Goal: Task Accomplishment & Management: Manage account settings

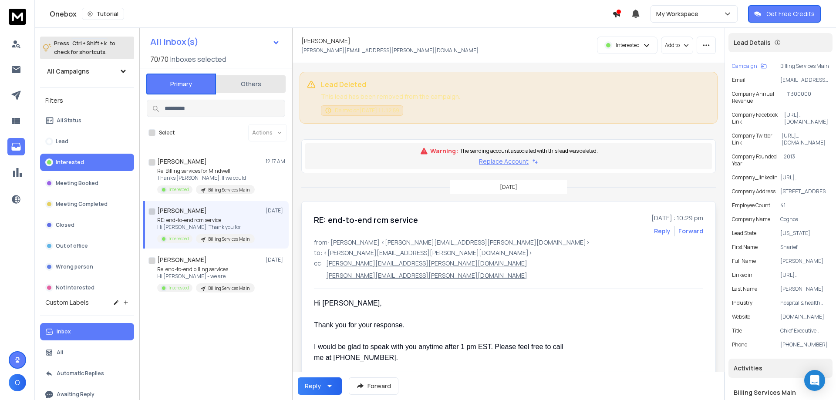
scroll to position [44, 0]
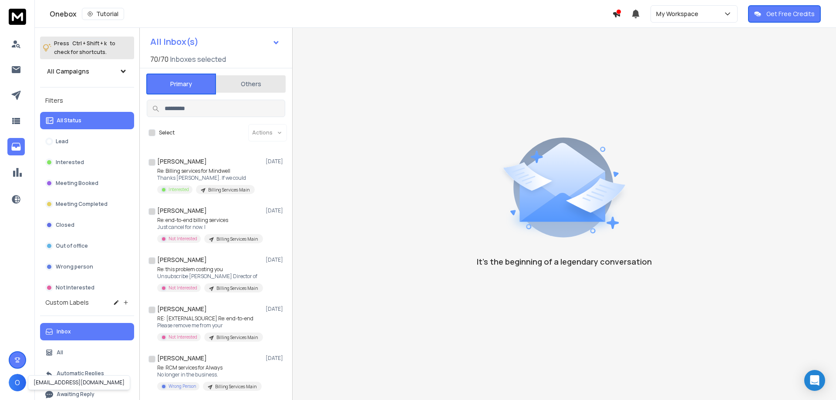
click at [21, 384] on span "O" at bounding box center [17, 382] width 17 height 17
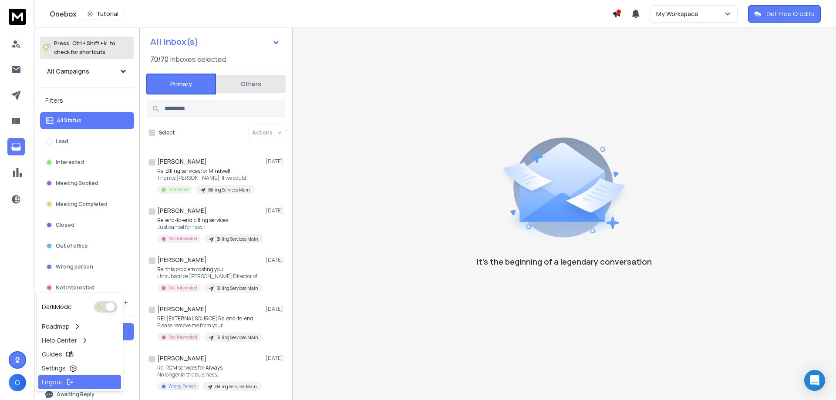
click at [69, 389] on div "Roadmap Help Center Guides Settings Logout" at bounding box center [80, 354] width 86 height 73
click at [89, 380] on div "Logout" at bounding box center [79, 382] width 83 height 14
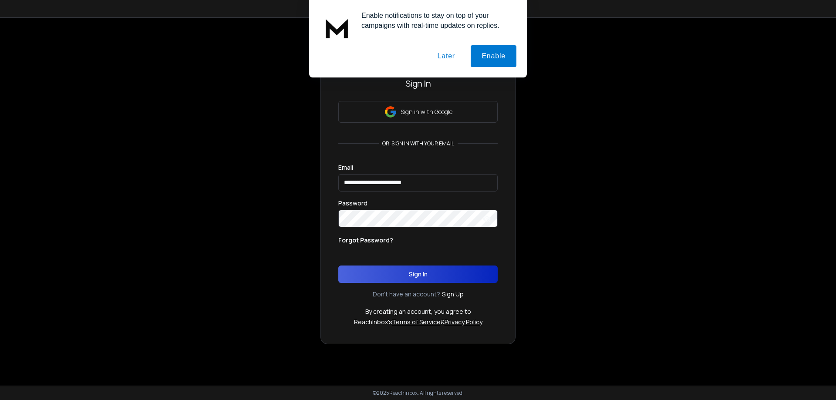
drag, startPoint x: 420, startPoint y: 183, endPoint x: 420, endPoint y: 192, distance: 8.7
click at [420, 183] on input "**********" at bounding box center [417, 182] width 159 height 17
type input "**********"
click at [415, 277] on button "Sign In" at bounding box center [417, 274] width 159 height 17
click at [442, 54] on button "Later" at bounding box center [445, 56] width 39 height 22
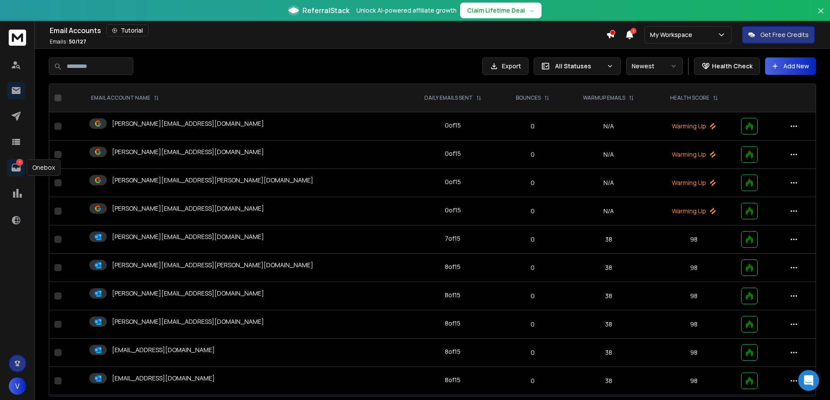
click at [17, 168] on icon at bounding box center [16, 167] width 10 height 10
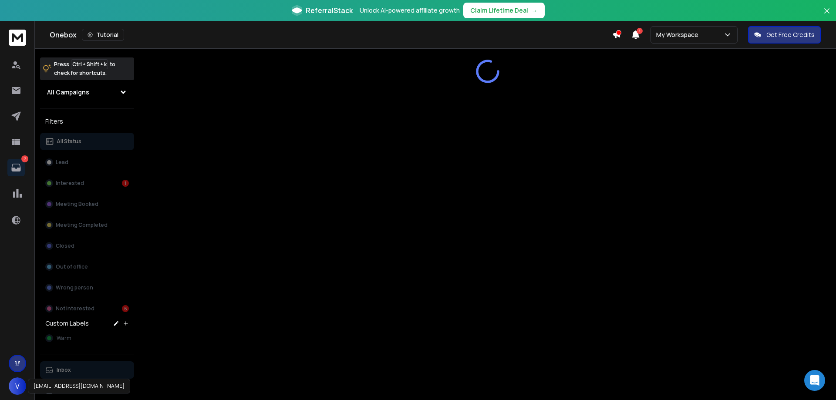
click at [23, 384] on span "V" at bounding box center [17, 386] width 17 height 17
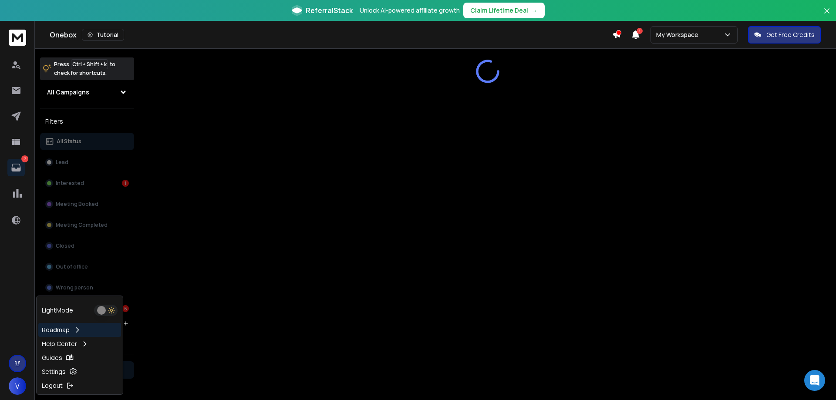
click at [104, 306] on button "button" at bounding box center [106, 310] width 24 height 11
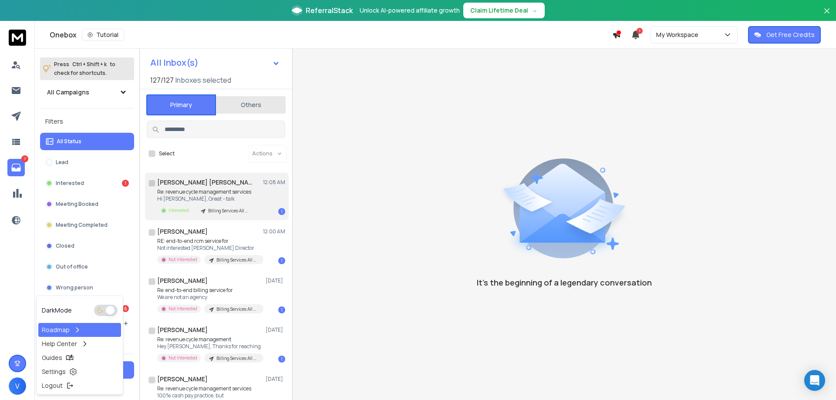
click at [230, 180] on div "Sheamus Dalton 12:08 AM" at bounding box center [221, 182] width 128 height 9
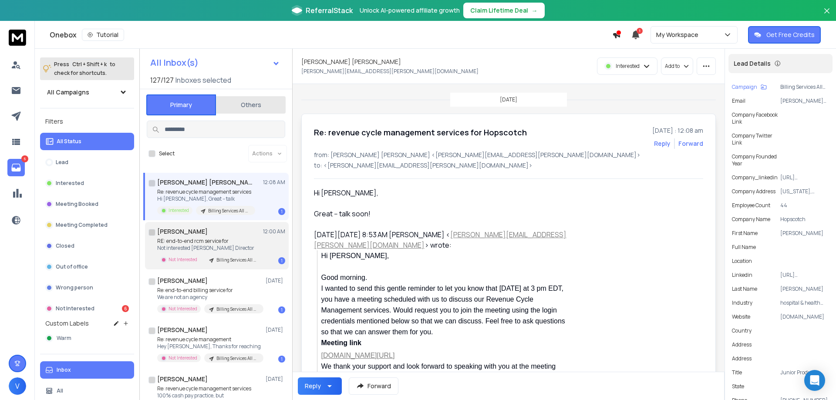
click at [208, 243] on p "RE: end-to-end rcm service for" at bounding box center [209, 241] width 105 height 7
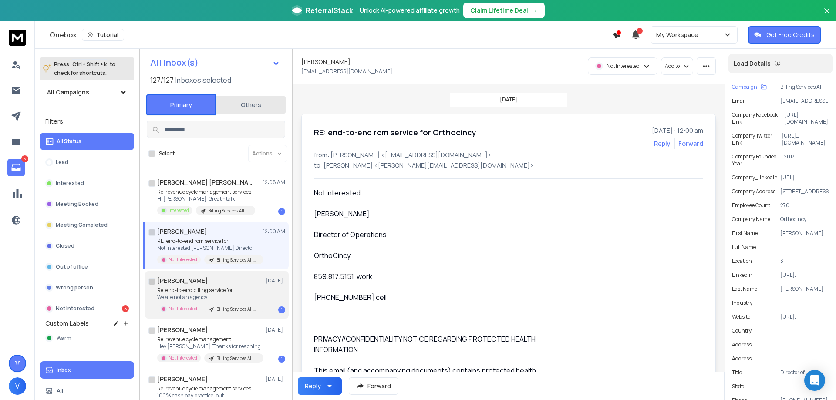
click at [228, 283] on div "Erica Picklesimon 15 Oct" at bounding box center [221, 281] width 128 height 9
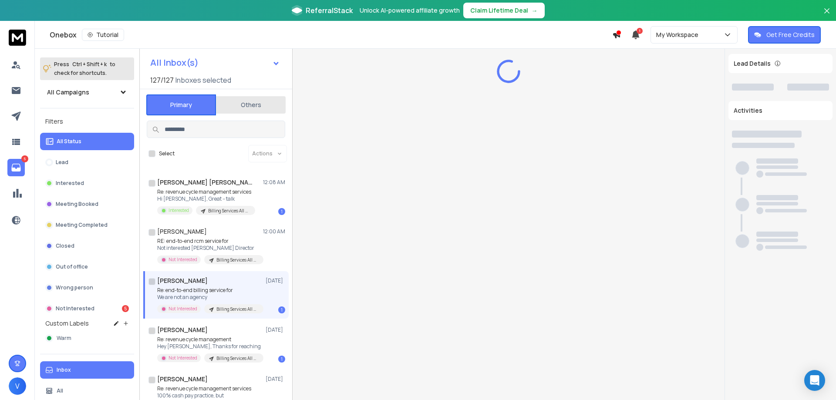
scroll to position [44, 0]
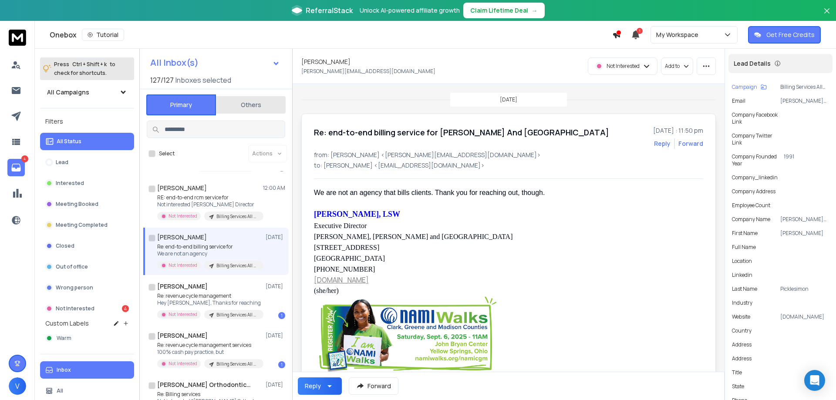
click at [228, 283] on div "Steve Allen 15 Oct" at bounding box center [221, 286] width 128 height 9
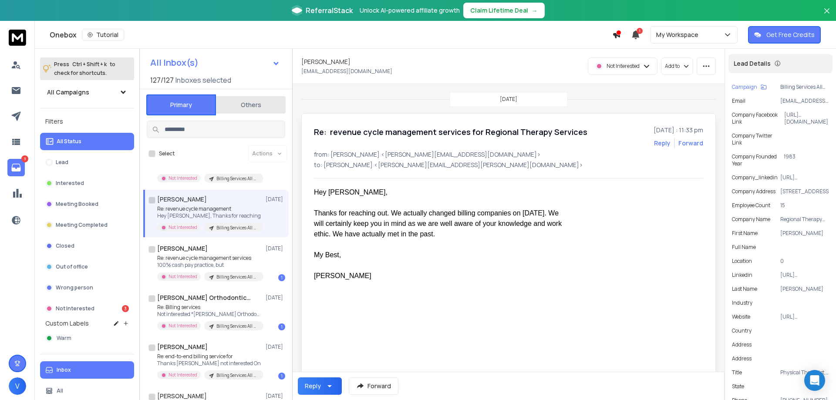
scroll to position [0, 0]
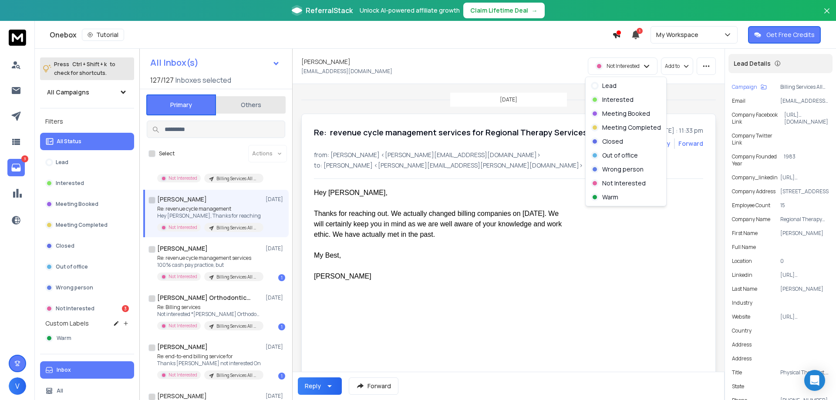
click at [642, 61] on div "Not Interested" at bounding box center [622, 66] width 69 height 17
click at [616, 194] on p "Warm" at bounding box center [610, 197] width 16 height 9
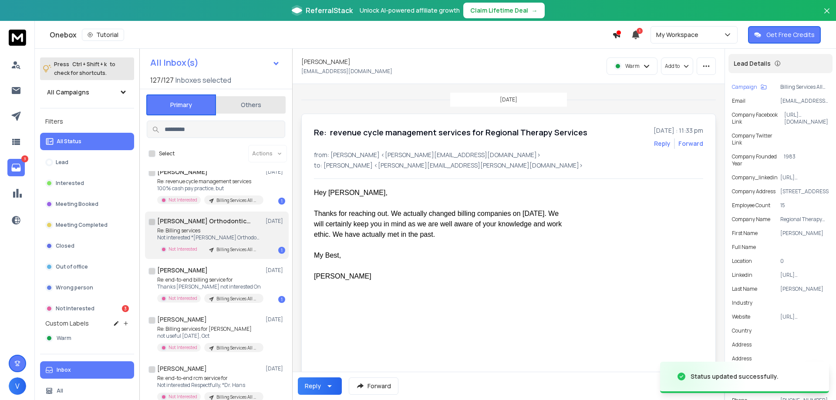
scroll to position [218, 0]
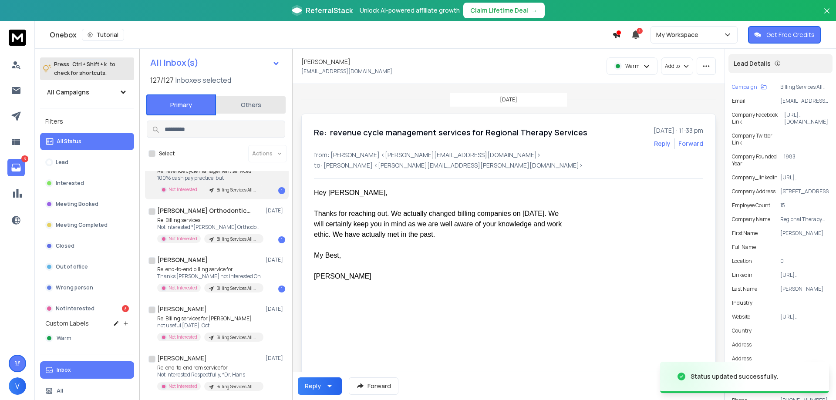
click at [222, 183] on div "Re: revenue cycle management services 100% cash pay practice, but Not Intereste…" at bounding box center [210, 181] width 106 height 27
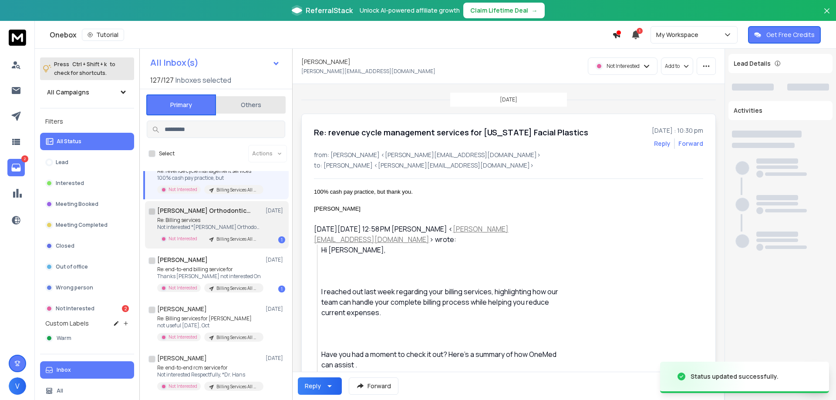
scroll to position [174, 0]
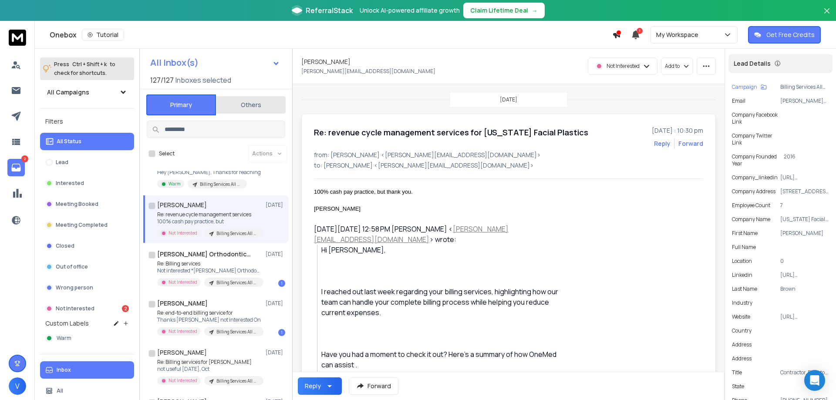
click at [641, 65] on div "Not Interested" at bounding box center [622, 66] width 69 height 17
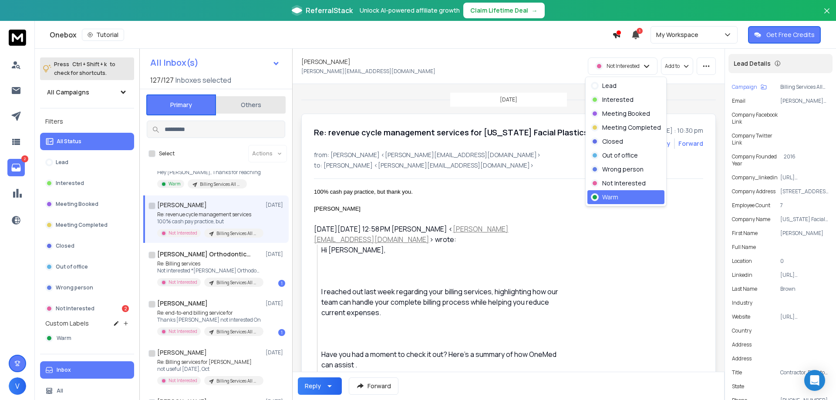
click at [624, 199] on div "Warm" at bounding box center [625, 197] width 77 height 14
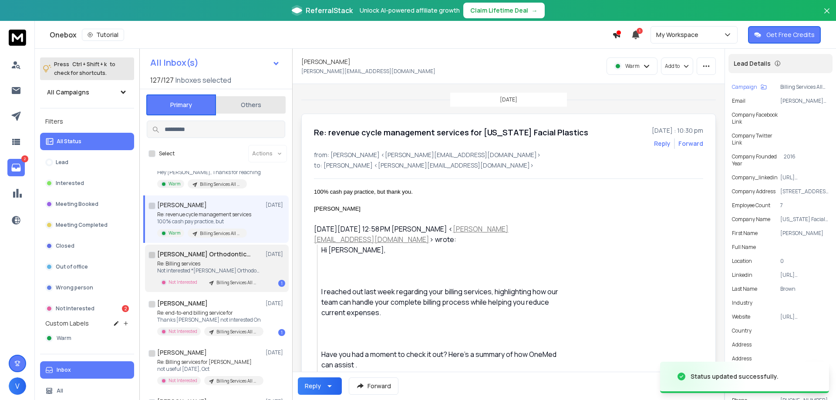
click at [206, 264] on p "Re: Billing services" at bounding box center [209, 263] width 105 height 7
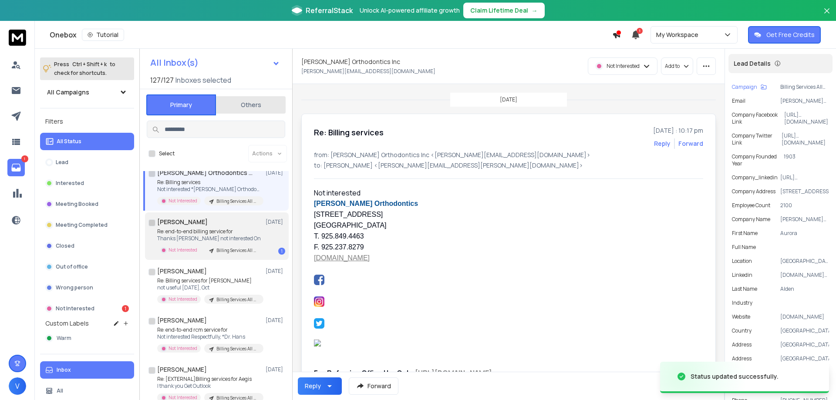
scroll to position [261, 0]
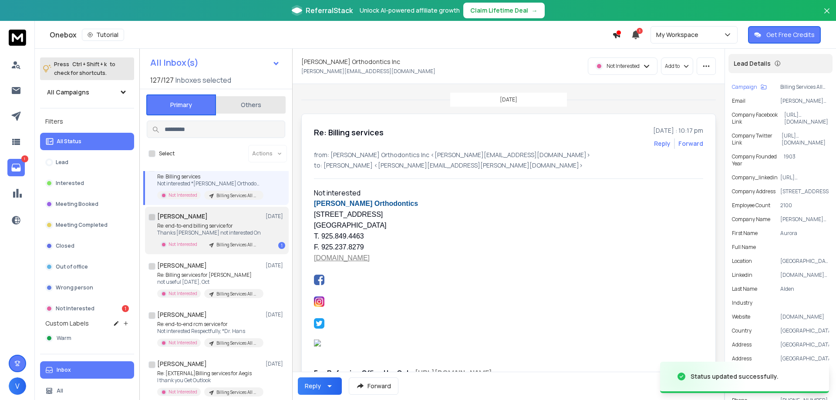
click at [210, 218] on div "Bo Lebastchi 15 Oct" at bounding box center [221, 216] width 128 height 9
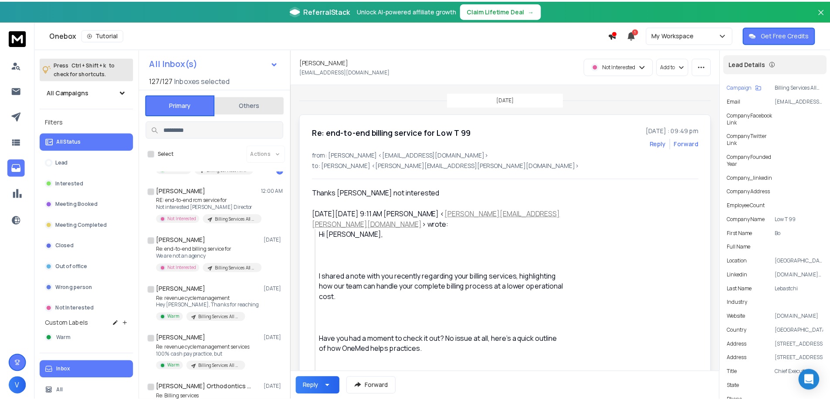
scroll to position [0, 0]
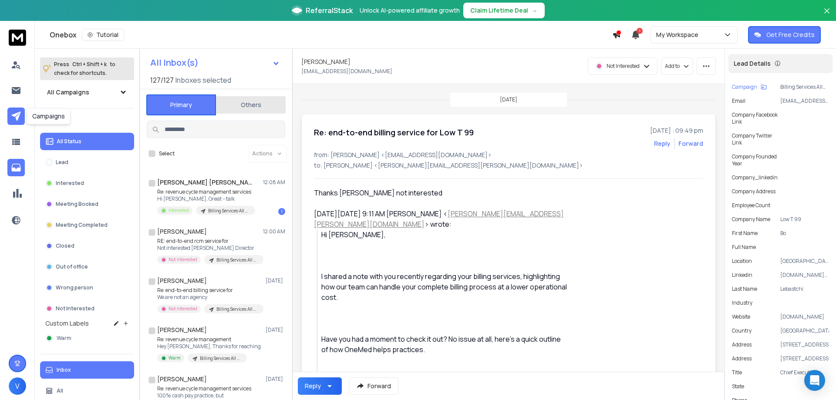
click at [20, 111] on link at bounding box center [15, 116] width 17 height 17
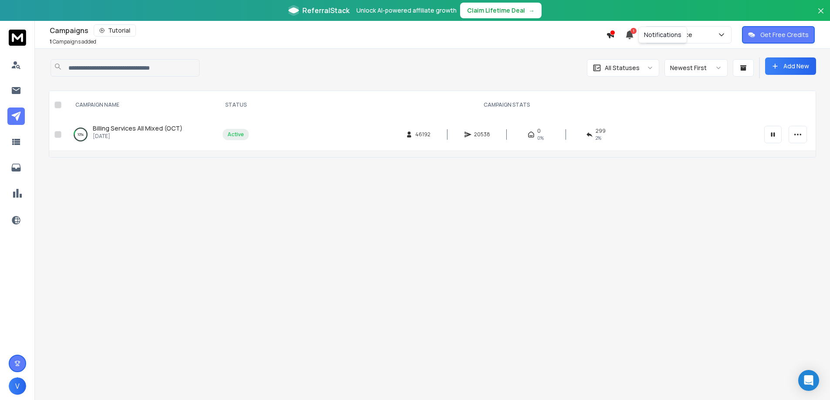
click at [629, 34] on icon at bounding box center [629, 34] width 9 height 9
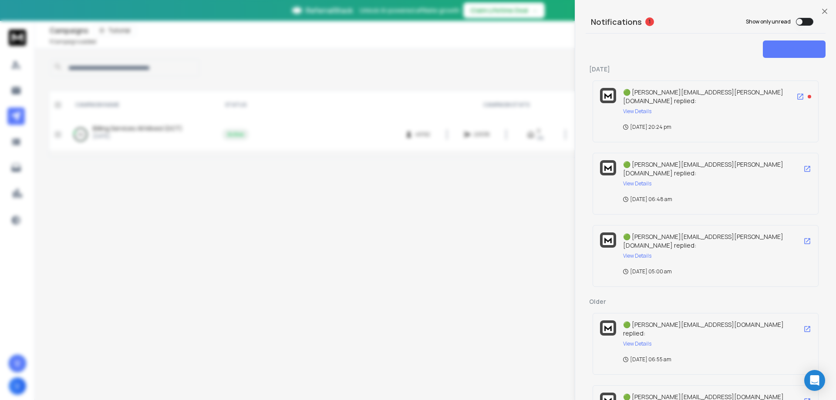
click at [794, 46] on span "Mark all as read" at bounding box center [795, 49] width 40 height 7
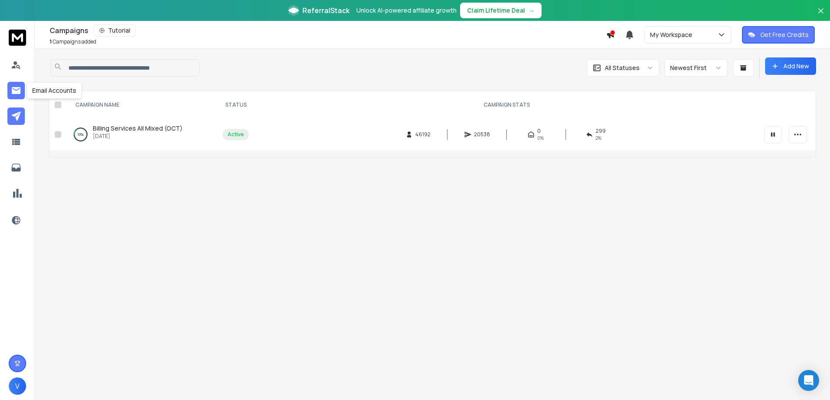
click at [18, 90] on icon at bounding box center [16, 90] width 10 height 10
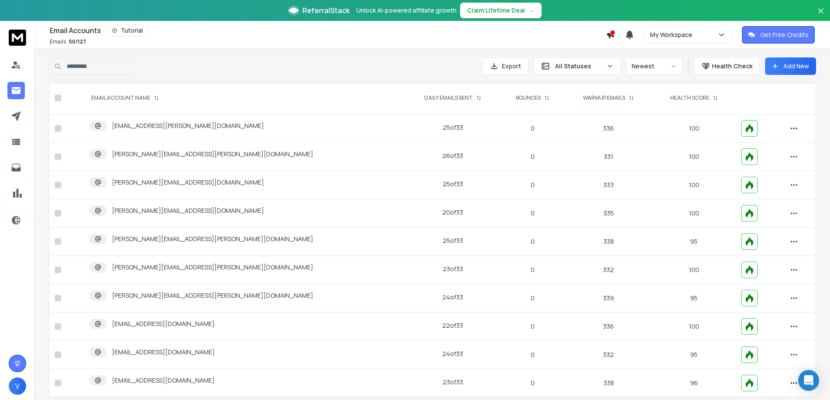
scroll to position [1152, 0]
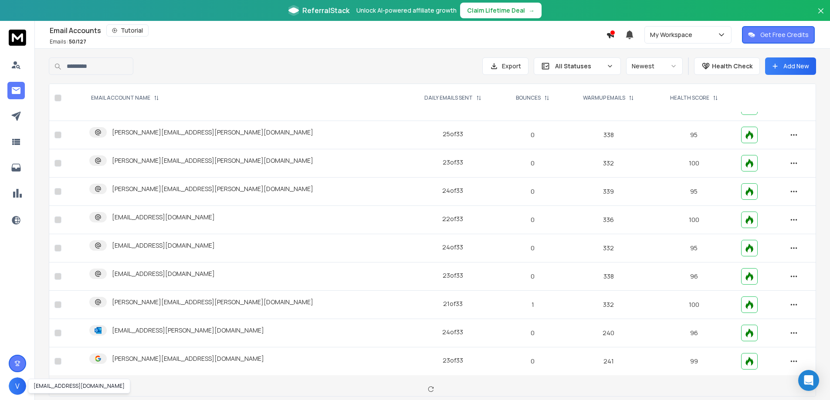
click at [13, 389] on span "V" at bounding box center [17, 386] width 17 height 17
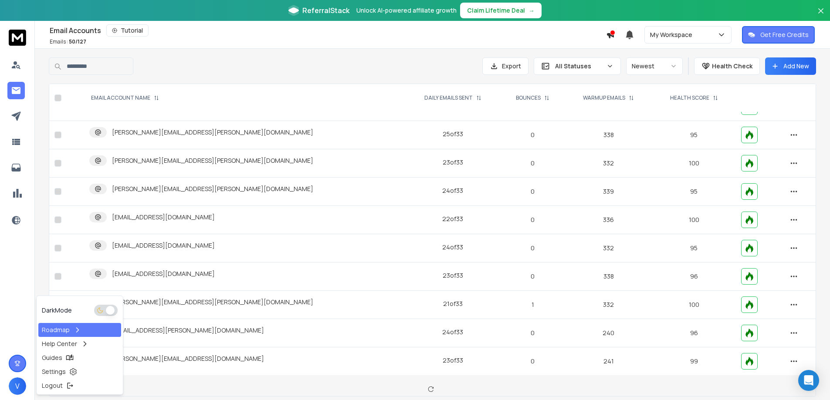
click at [41, 379] on div "Logout" at bounding box center [79, 386] width 83 height 14
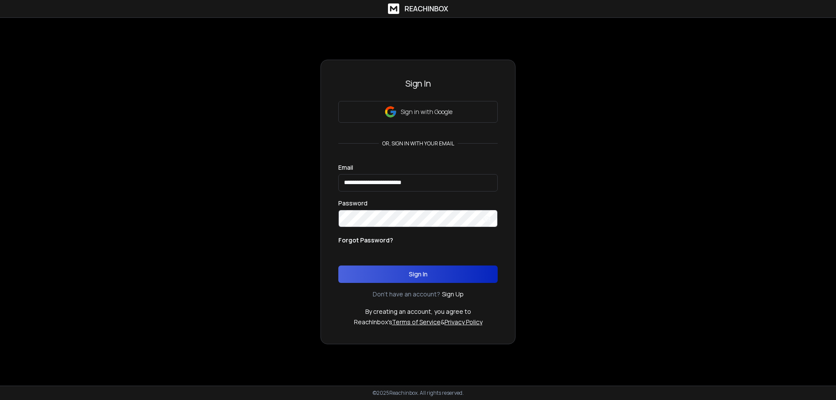
click at [417, 171] on div "**********" at bounding box center [417, 178] width 159 height 27
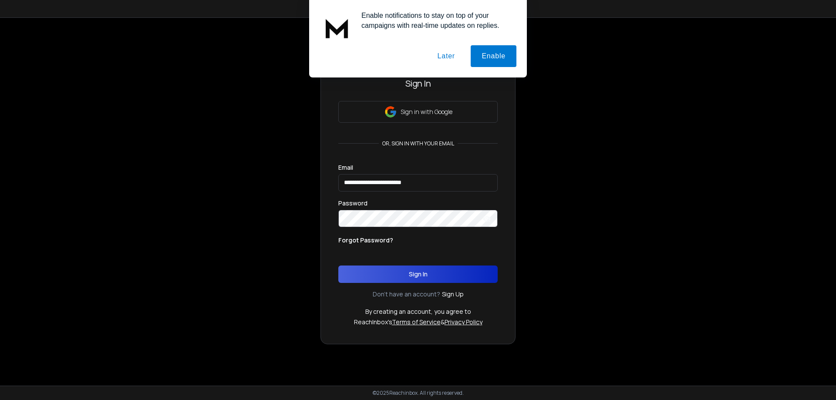
click at [423, 184] on input "**********" at bounding box center [417, 182] width 159 height 17
type input "**********"
click at [406, 270] on button "Sign In" at bounding box center [417, 274] width 159 height 17
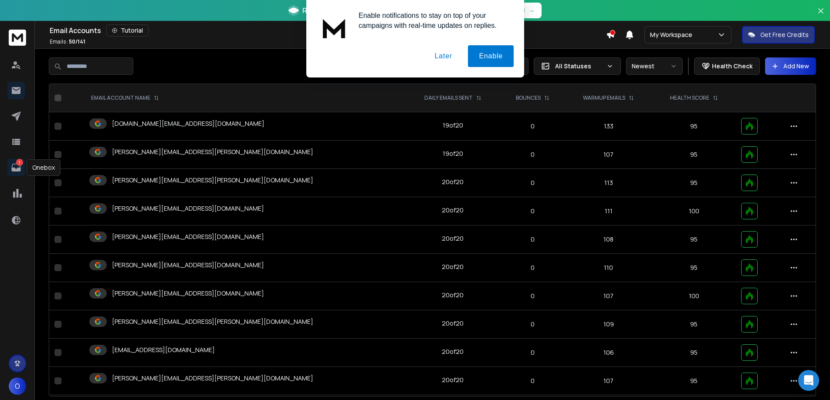
click at [11, 166] on icon at bounding box center [16, 167] width 10 height 10
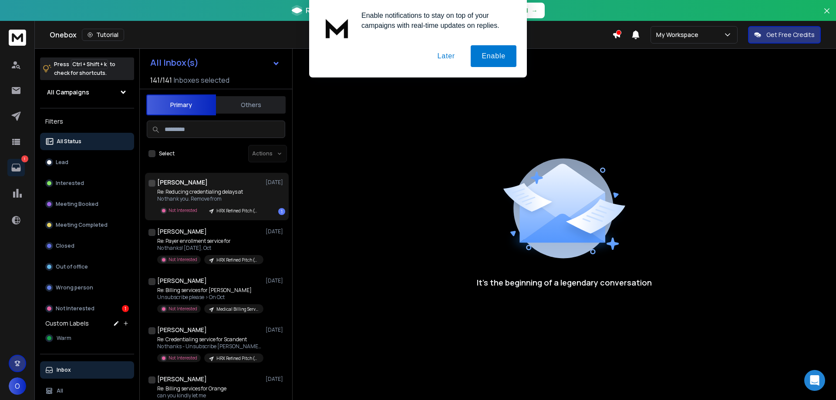
click at [217, 198] on p "No thank you. Remove from" at bounding box center [209, 199] width 105 height 7
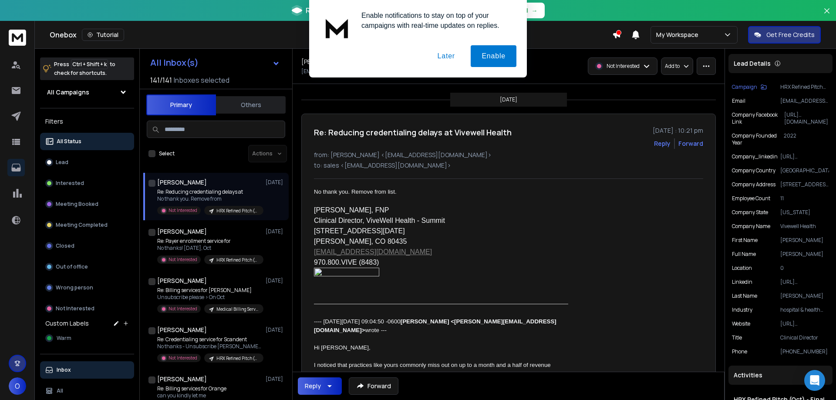
click at [441, 58] on button "Later" at bounding box center [445, 56] width 39 height 22
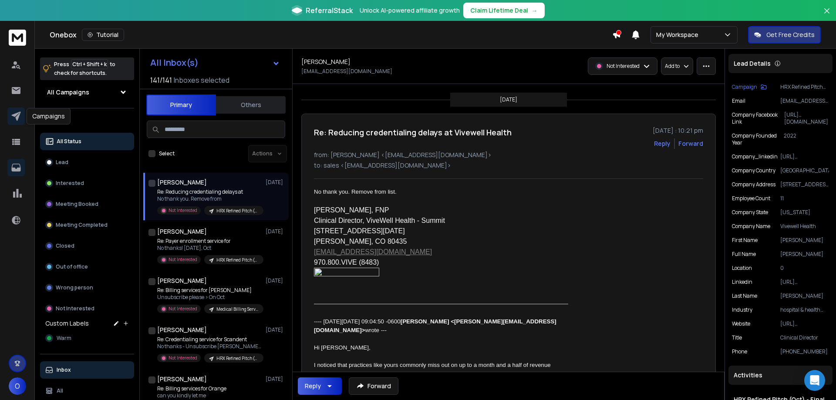
click at [24, 113] on link at bounding box center [15, 116] width 17 height 17
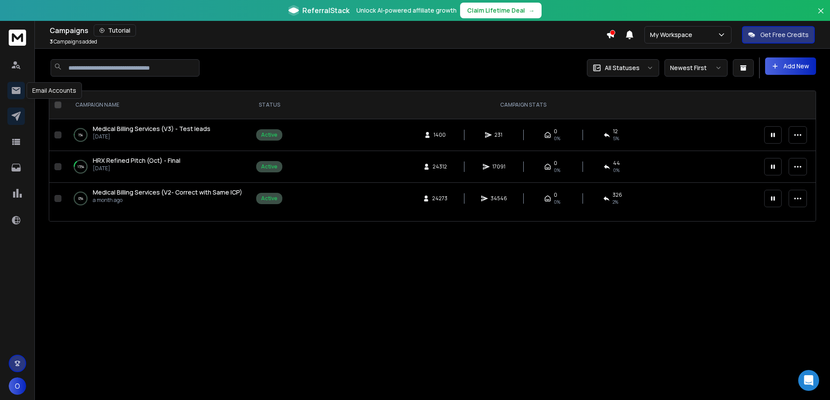
click at [12, 87] on icon at bounding box center [16, 90] width 10 height 10
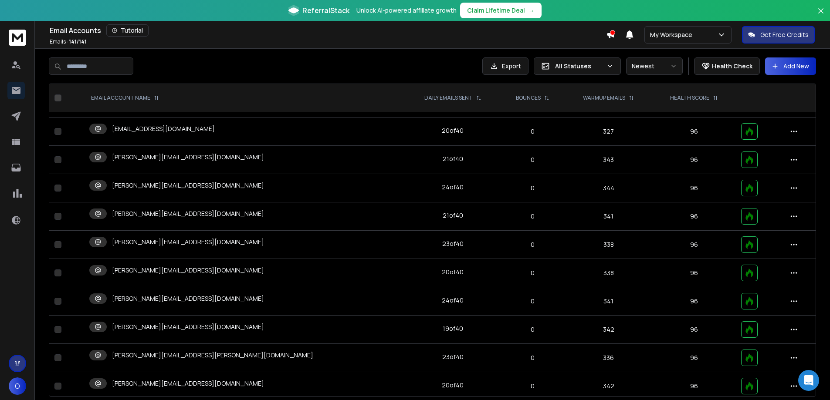
scroll to position [3881, 0]
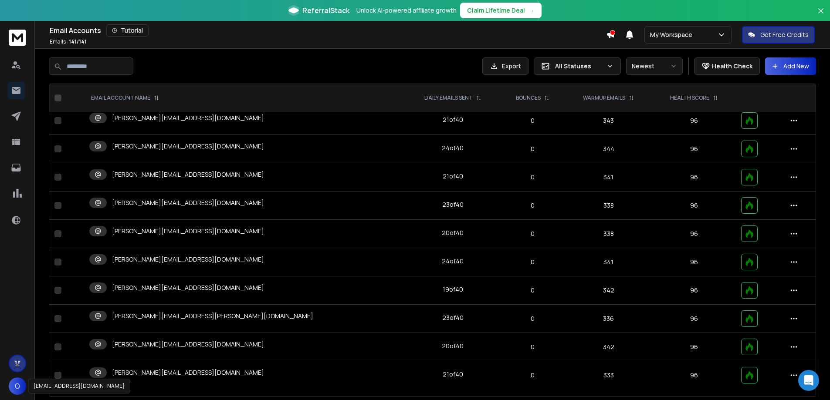
click at [20, 385] on span "O" at bounding box center [17, 386] width 17 height 17
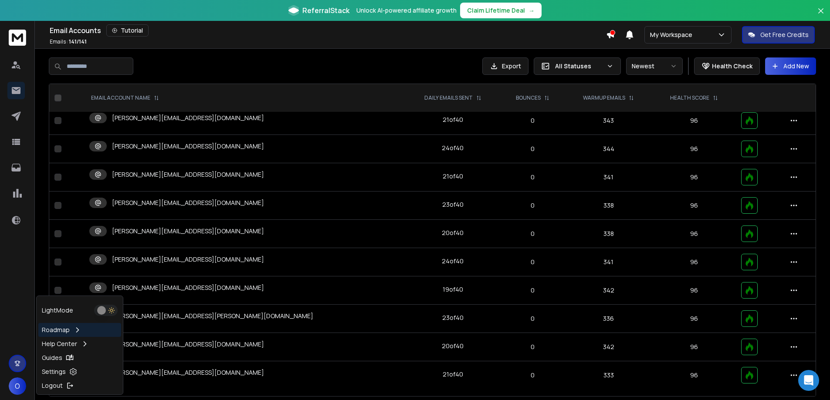
click at [37, 382] on div "Roadmap Help Center Guides Settings Logout" at bounding box center [80, 357] width 86 height 73
click at [48, 382] on p "Logout" at bounding box center [52, 386] width 21 height 9
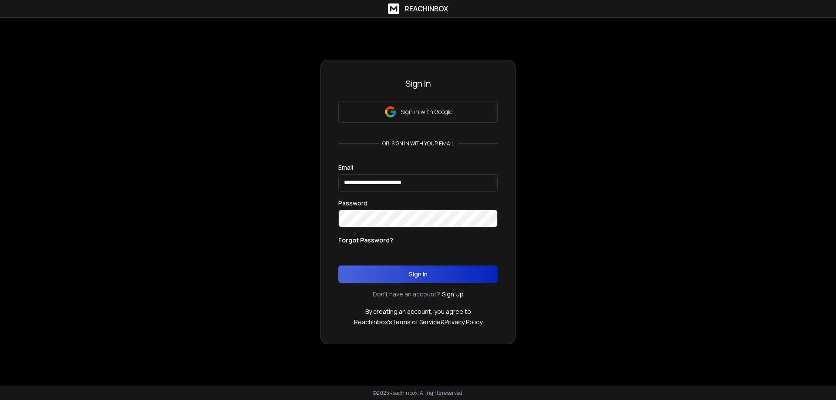
click at [451, 182] on input "**********" at bounding box center [417, 182] width 159 height 17
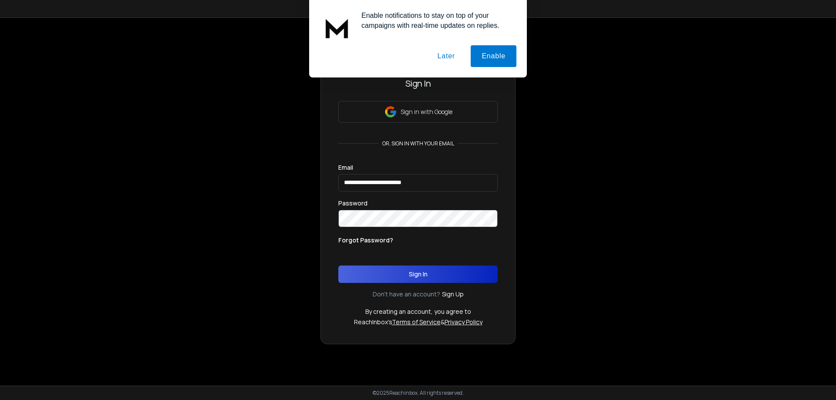
type input "**********"
click at [435, 277] on button "Sign In" at bounding box center [417, 274] width 159 height 17
click at [447, 59] on button "Later" at bounding box center [445, 56] width 39 height 22
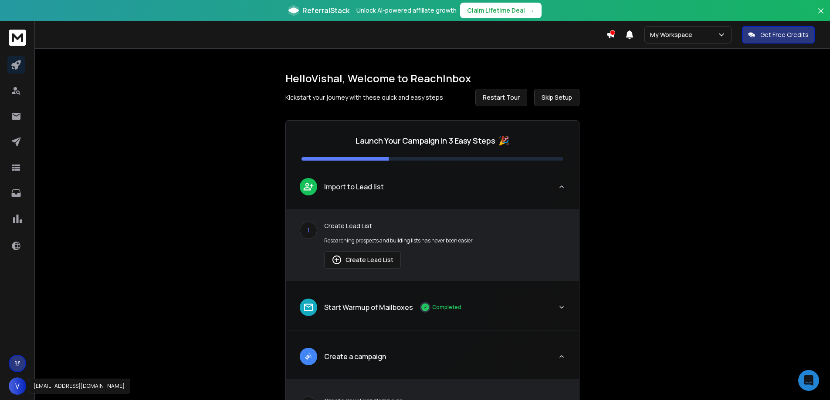
click at [16, 392] on span "V" at bounding box center [17, 386] width 17 height 17
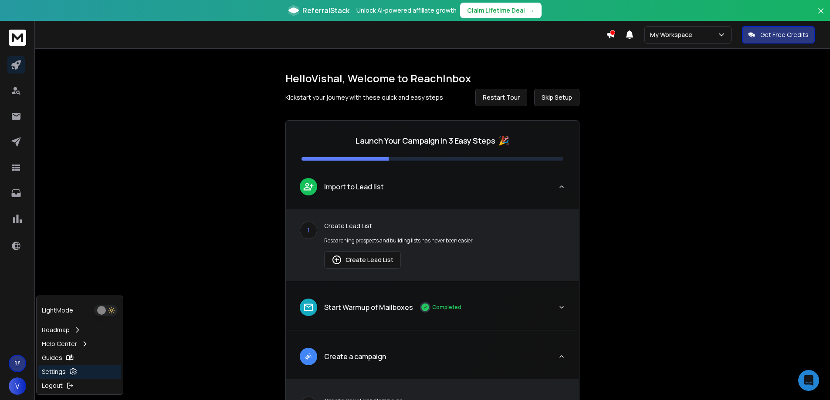
click at [45, 370] on p "Settings" at bounding box center [54, 372] width 24 height 9
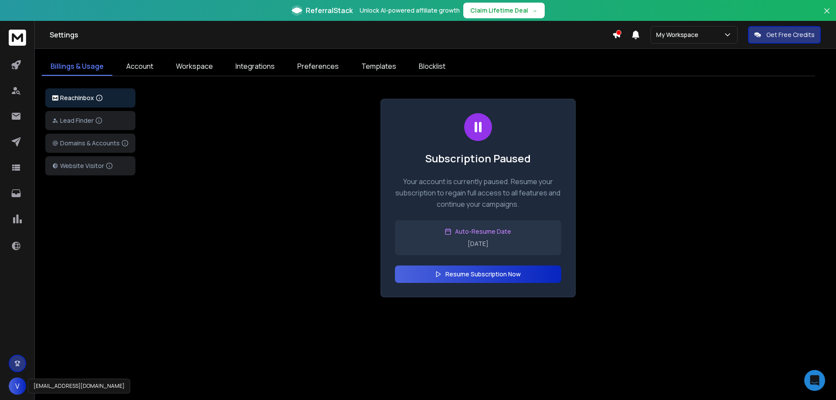
click at [19, 387] on span "V" at bounding box center [17, 386] width 17 height 17
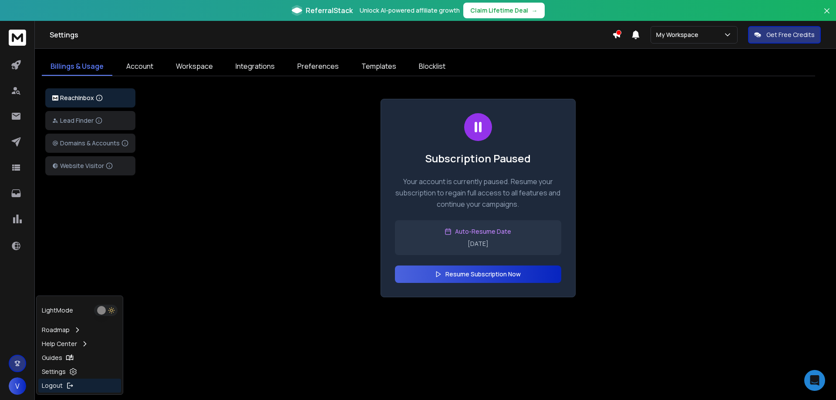
click at [74, 385] on div "Logout" at bounding box center [79, 386] width 83 height 14
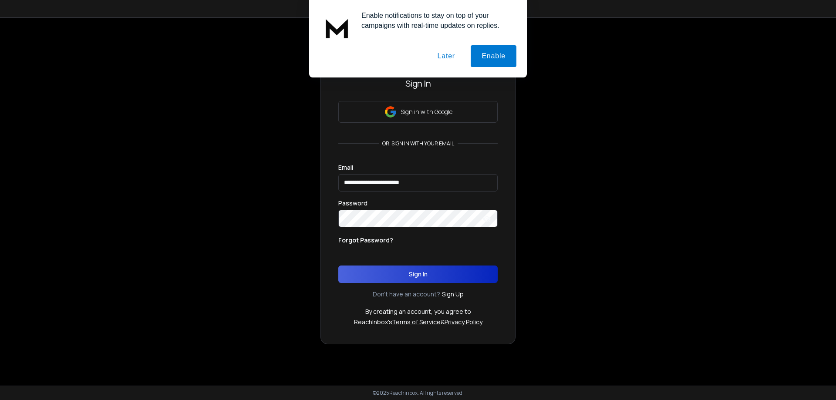
drag, startPoint x: 428, startPoint y: 182, endPoint x: 436, endPoint y: 191, distance: 12.0
click at [428, 182] on input "**********" at bounding box center [417, 182] width 159 height 17
type input "**********"
click at [430, 266] on button "Sign In" at bounding box center [417, 274] width 159 height 17
click at [446, 53] on button "Later" at bounding box center [445, 56] width 39 height 22
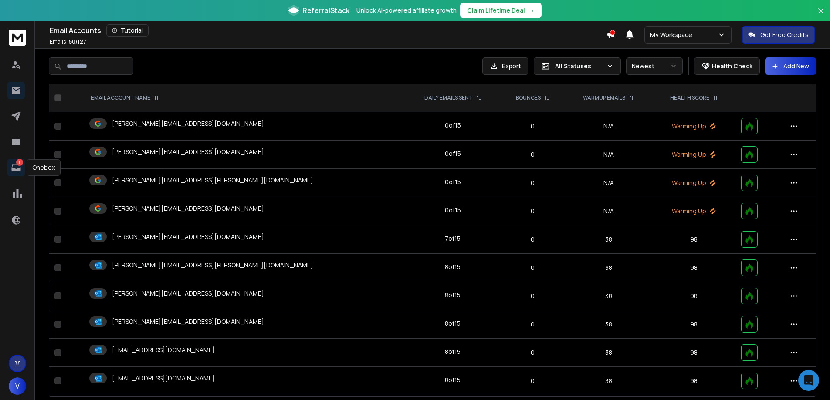
click at [17, 165] on p "1" at bounding box center [19, 162] width 7 height 7
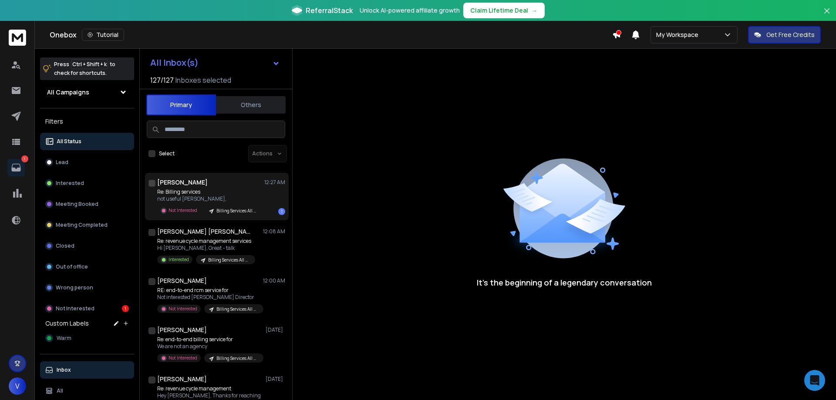
click at [227, 187] on div "Richard Loebl 12:27 AM Re: Billing services not useful Richard J. Loebl, Not In…" at bounding box center [221, 196] width 128 height 37
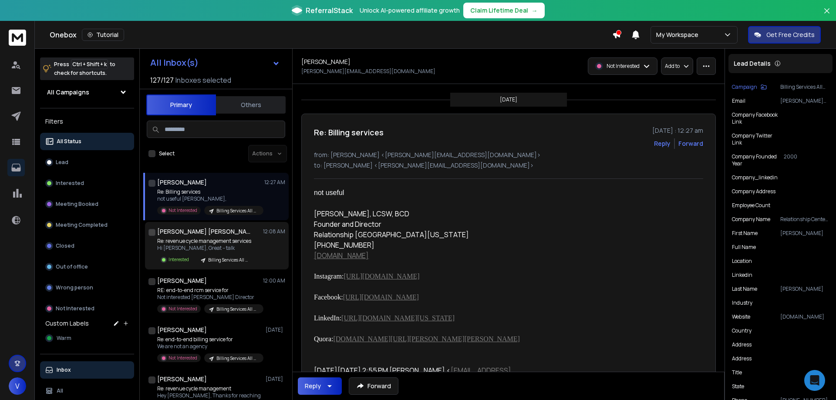
click at [216, 244] on p "Re: revenue cycle management services" at bounding box center [206, 241] width 98 height 7
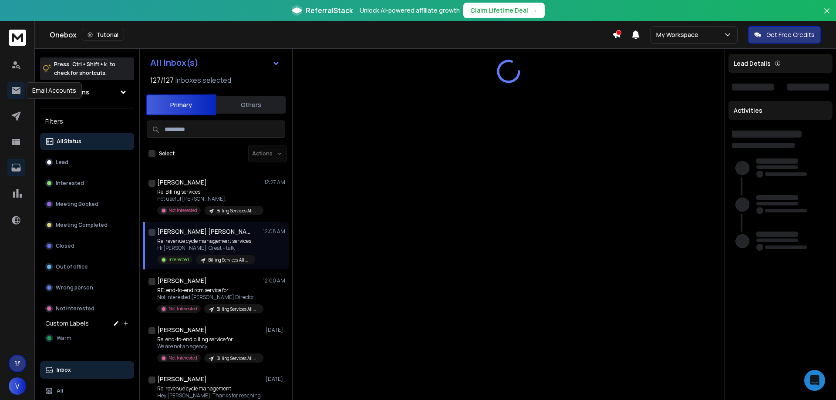
click at [17, 86] on icon at bounding box center [16, 90] width 10 height 10
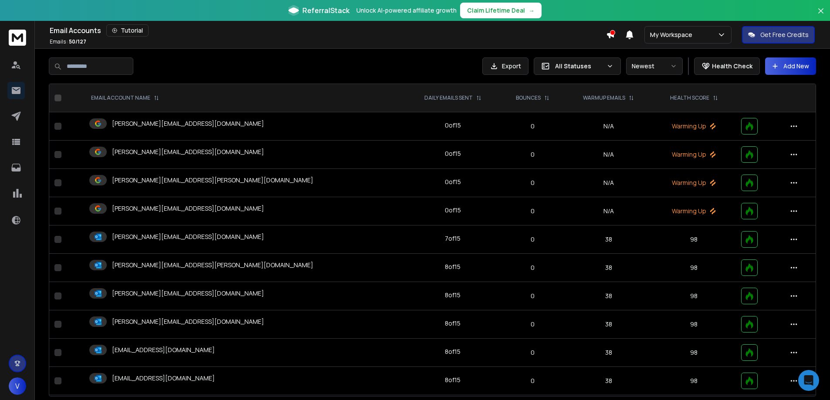
click at [161, 205] on p "gareth.terry@onemedbillingpro.org" at bounding box center [188, 208] width 152 height 9
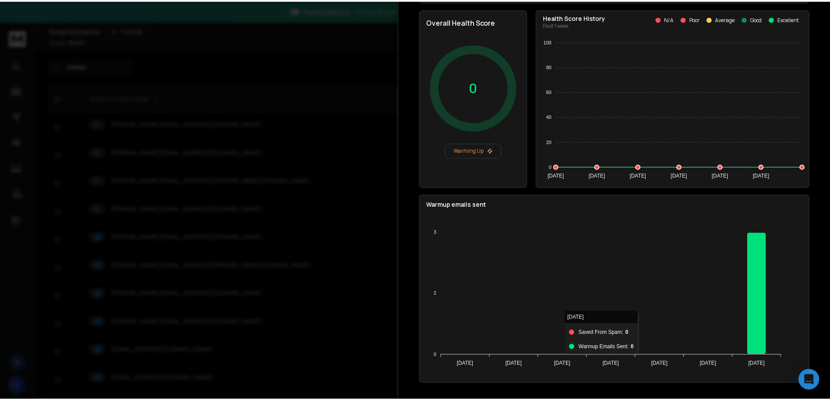
scroll to position [291, 0]
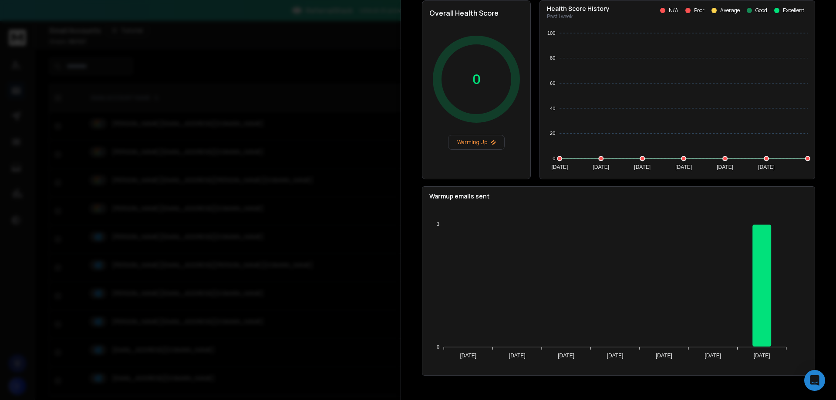
click at [256, 213] on div at bounding box center [418, 200] width 836 height 400
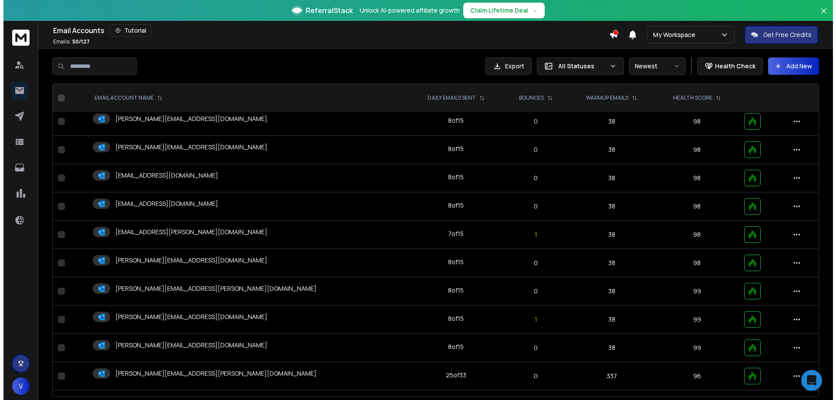
scroll to position [0, 0]
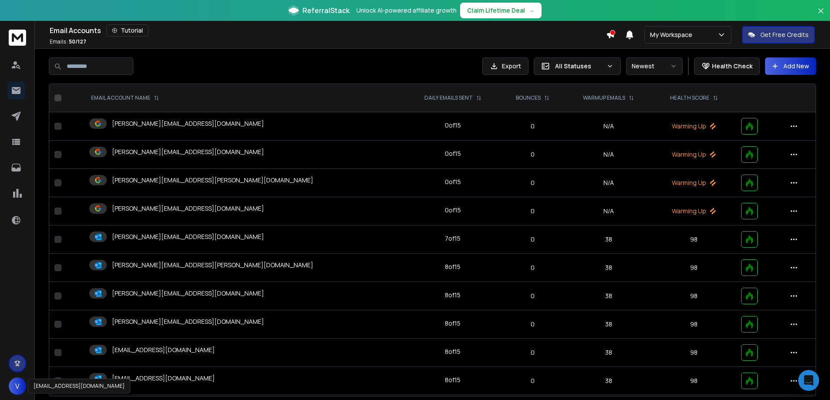
click at [17, 380] on span "V" at bounding box center [17, 386] width 17 height 17
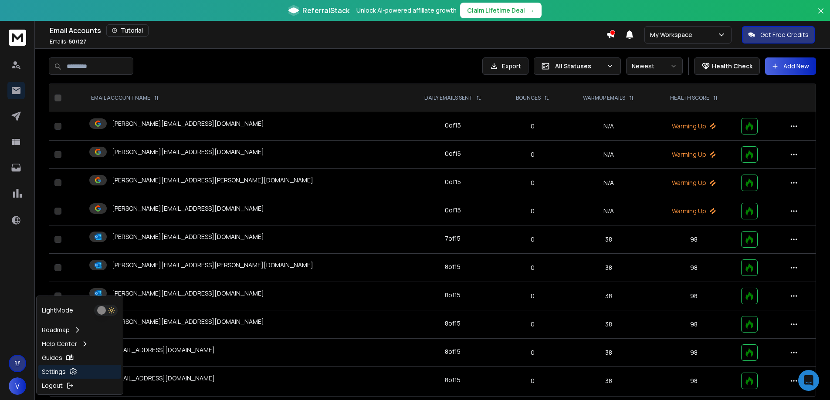
click at [49, 373] on p "Settings" at bounding box center [54, 372] width 24 height 9
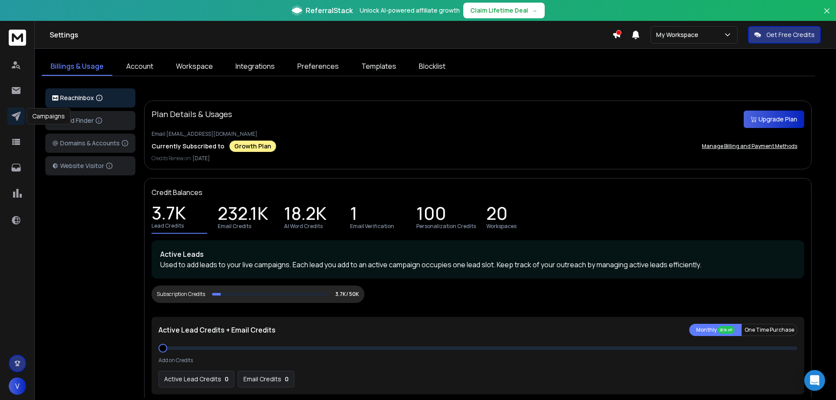
click at [16, 111] on link at bounding box center [15, 116] width 17 height 17
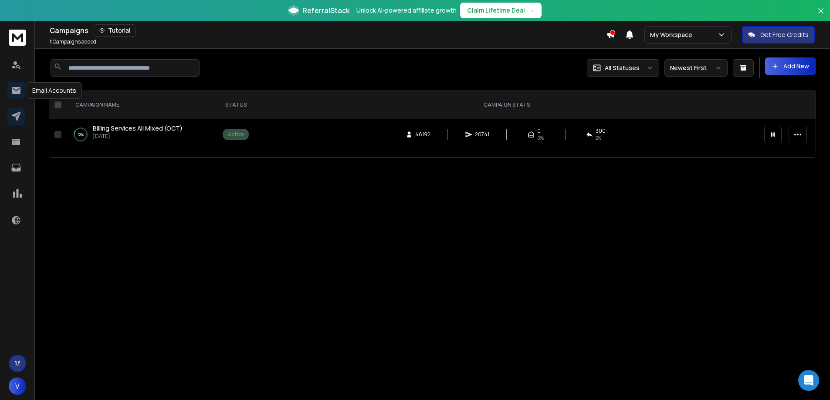
click at [24, 94] on link at bounding box center [15, 90] width 17 height 17
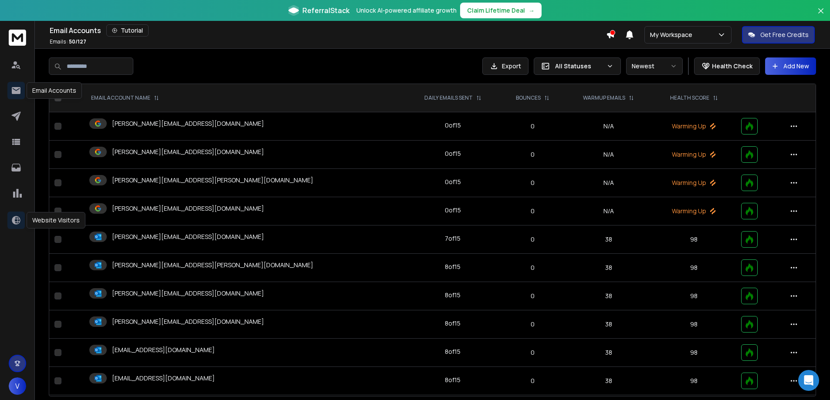
click at [22, 219] on link at bounding box center [15, 220] width 17 height 17
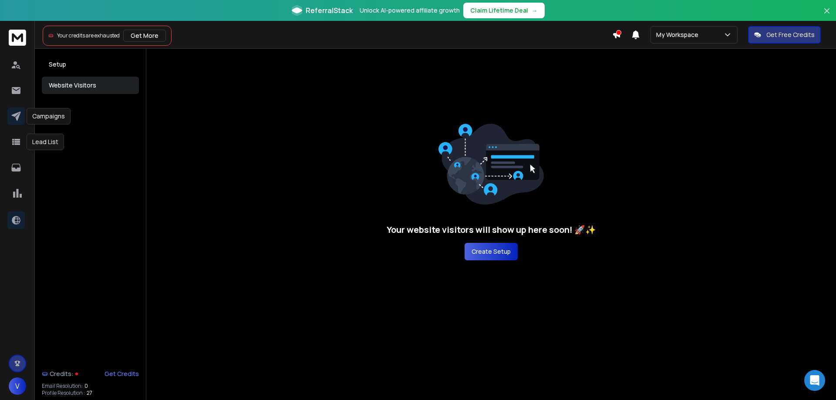
click at [19, 117] on icon at bounding box center [15, 116] width 9 height 9
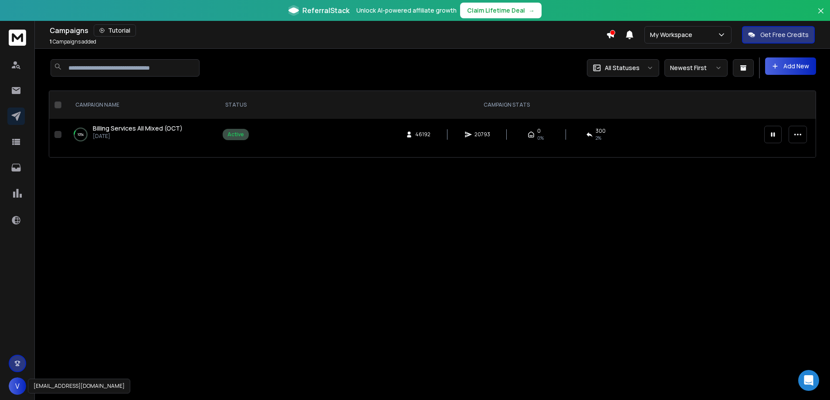
click at [24, 386] on span "V" at bounding box center [17, 386] width 17 height 17
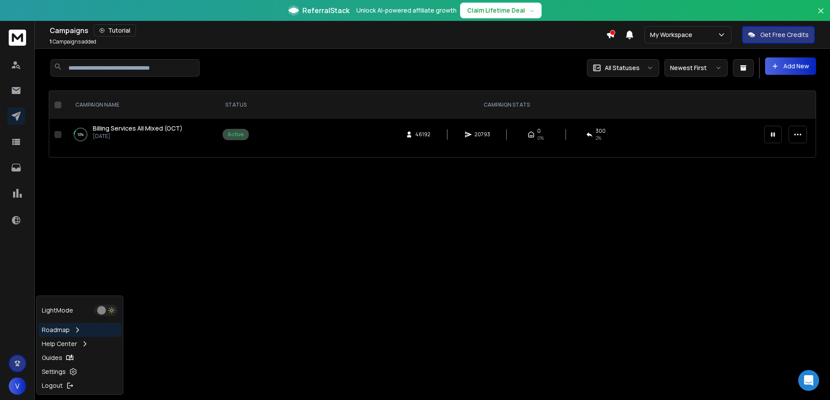
click at [104, 313] on button "button" at bounding box center [106, 310] width 24 height 11
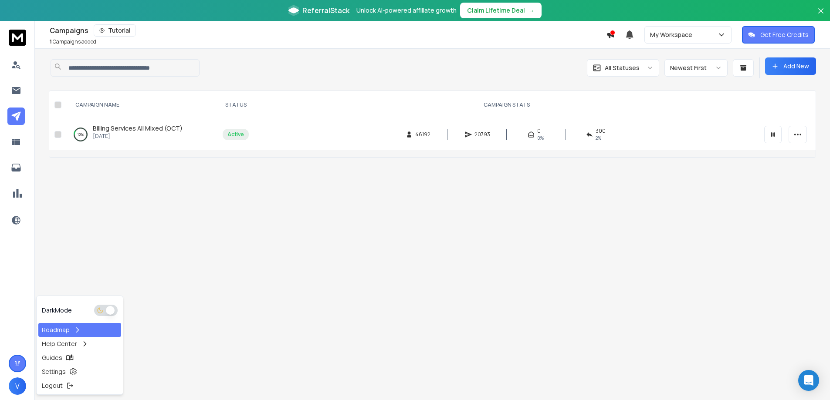
click at [246, 230] on div "Campaigns 1 Campaigns Added All Statuses Newest First Add New CAMPAIGN NAME STA…" at bounding box center [432, 257] width 767 height 400
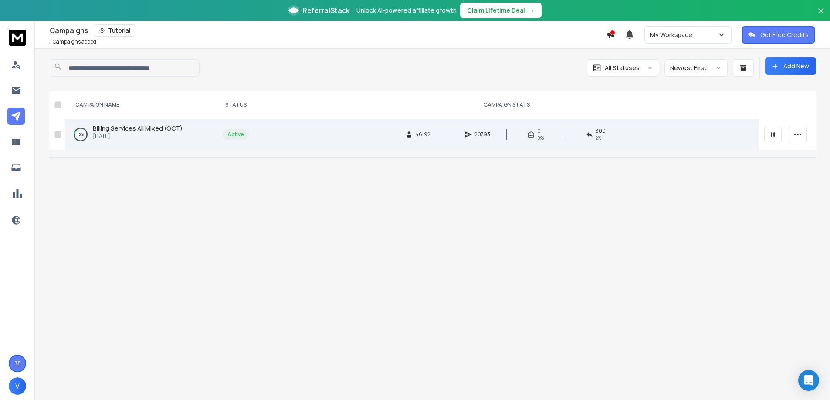
click at [314, 128] on div "46192 20793 0 0% 300 2 %" at bounding box center [506, 135] width 494 height 14
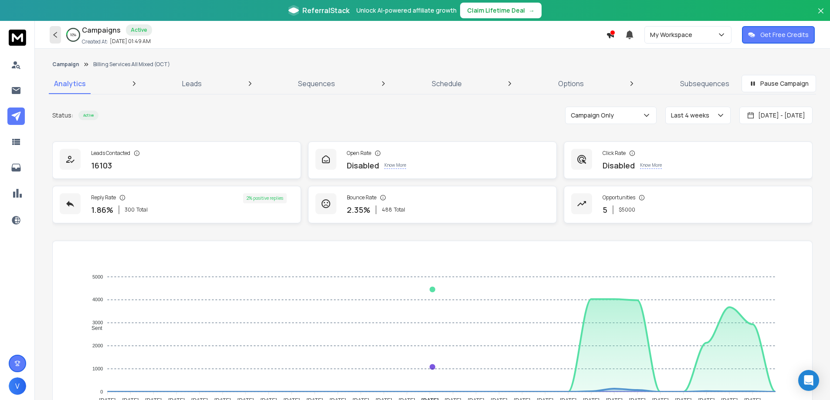
click at [56, 36] on icon at bounding box center [55, 35] width 8 height 8
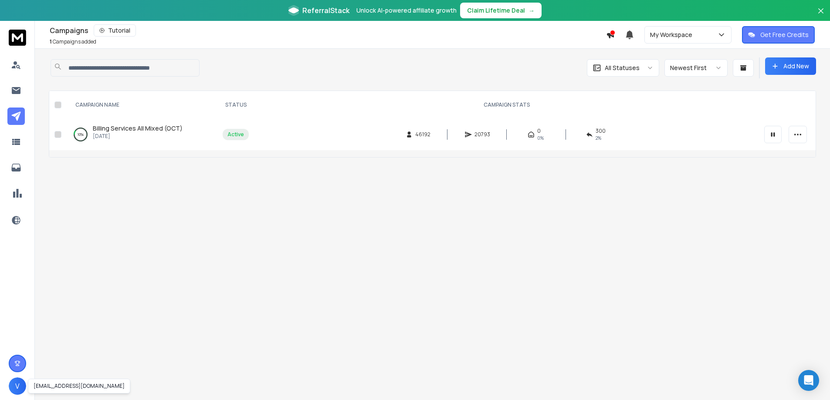
click at [20, 378] on span "V" at bounding box center [17, 386] width 17 height 17
click at [73, 382] on div "Logout" at bounding box center [79, 386] width 83 height 14
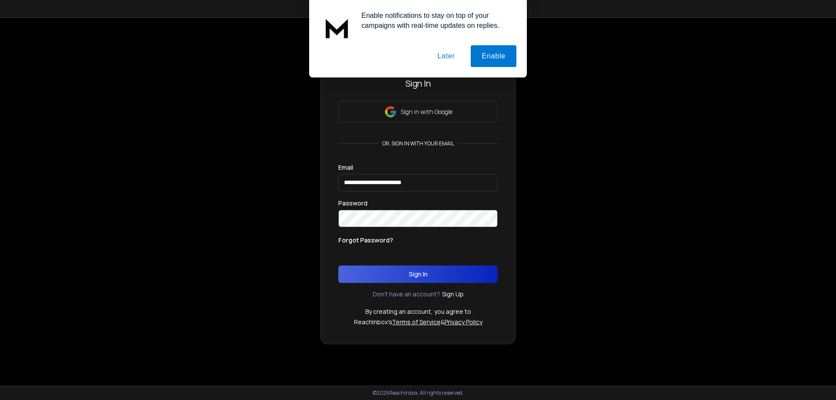
click at [426, 186] on input "**********" at bounding box center [417, 182] width 159 height 17
click at [617, 194] on div "**********" at bounding box center [418, 201] width 836 height 333
drag, startPoint x: 255, startPoint y: 196, endPoint x: 250, endPoint y: 196, distance: 5.2
click at [254, 196] on div "**********" at bounding box center [418, 201] width 836 height 333
click at [187, 209] on div "**********" at bounding box center [418, 201] width 836 height 333
